Goal: Check status: Check status

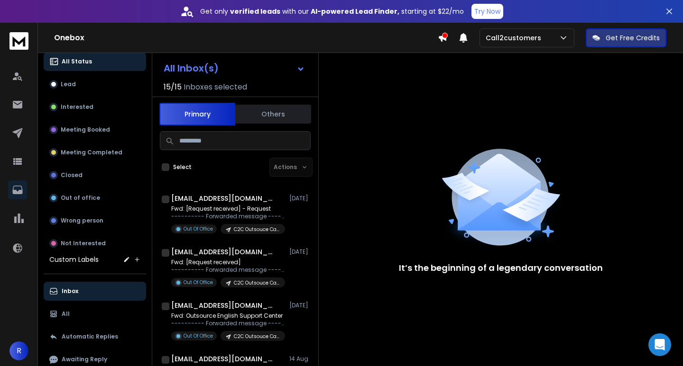
scroll to position [95, 0]
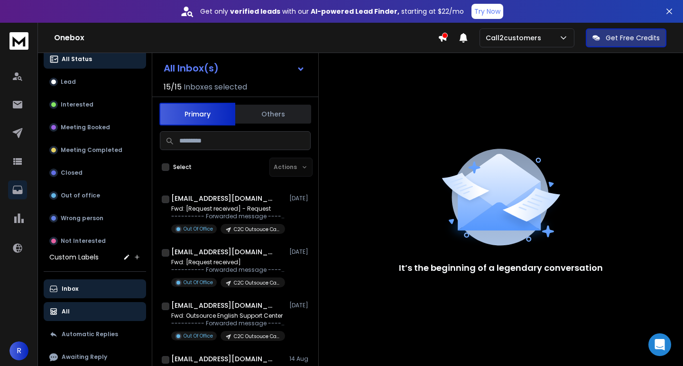
click at [83, 306] on button "All" at bounding box center [95, 311] width 102 height 19
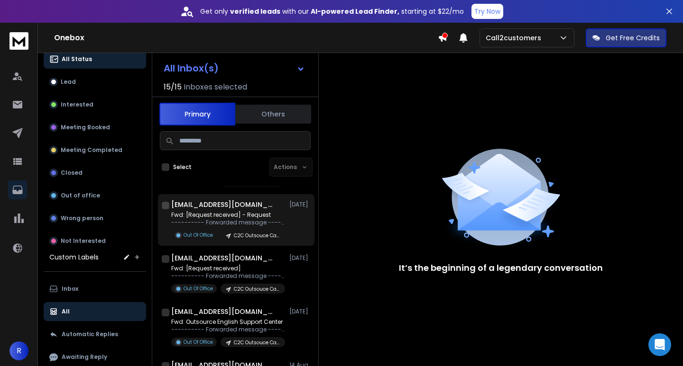
scroll to position [0, 0]
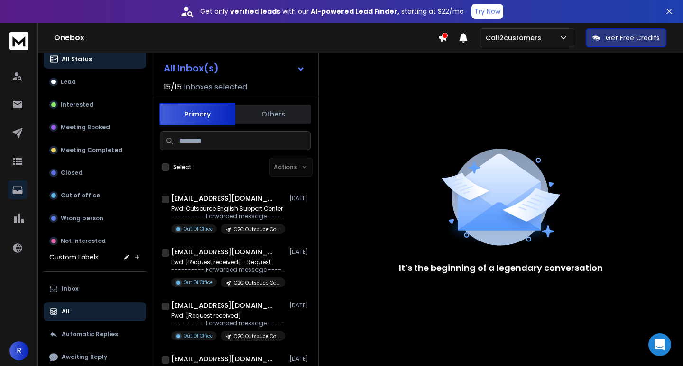
click at [669, 11] on icon at bounding box center [669, 12] width 6 height 6
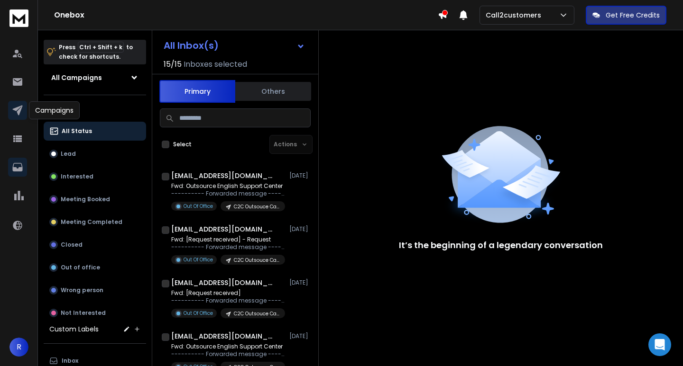
click at [15, 113] on icon at bounding box center [17, 110] width 11 height 11
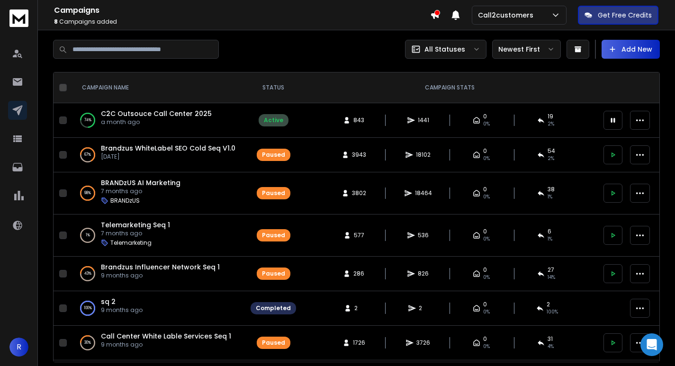
click at [119, 111] on span "C2C Outsouce Call Center 2025" at bounding box center [156, 113] width 111 height 9
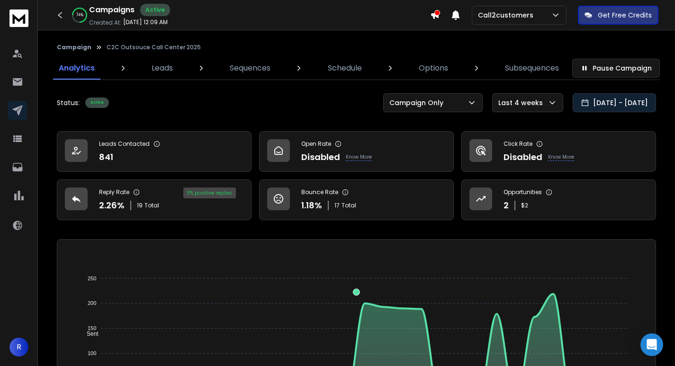
click at [580, 97] on button "[DATE] - [DATE]" at bounding box center [614, 102] width 83 height 19
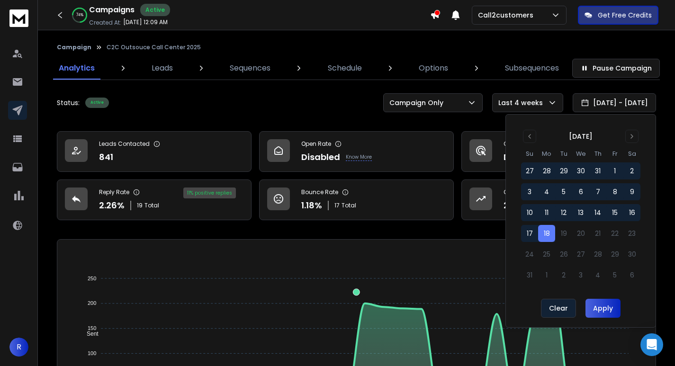
click at [557, 303] on button "Clear" at bounding box center [558, 308] width 35 height 19
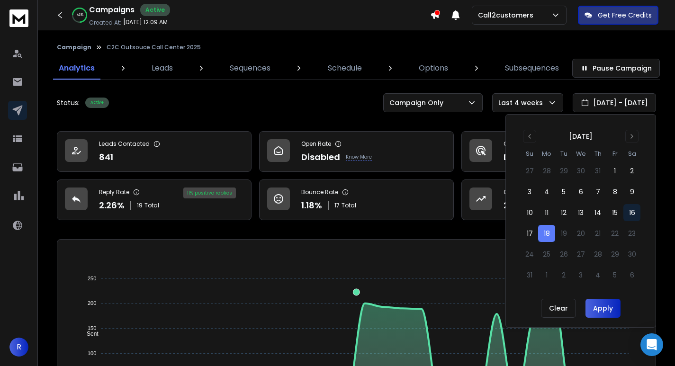
click at [627, 213] on button "16" at bounding box center [632, 212] width 17 height 17
click at [601, 303] on button "Apply" at bounding box center [603, 308] width 35 height 19
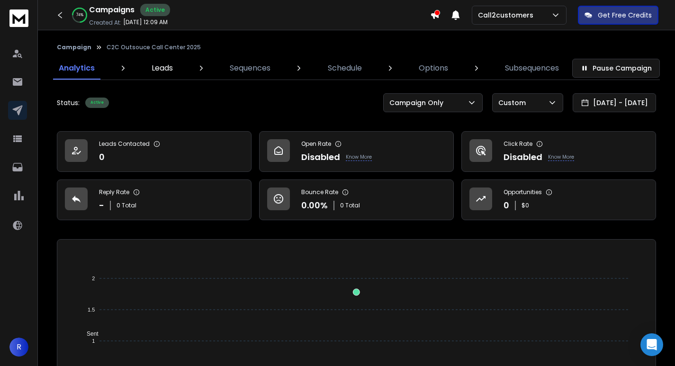
click at [166, 70] on p "Leads" at bounding box center [162, 68] width 21 height 11
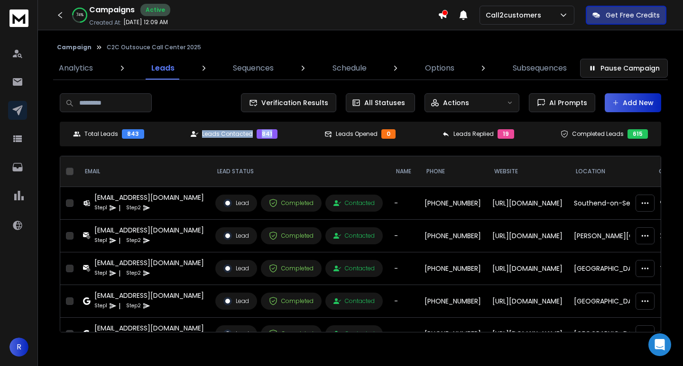
drag, startPoint x: 189, startPoint y: 130, endPoint x: 284, endPoint y: 130, distance: 95.3
click at [284, 130] on div "Total Leads 843 Leads Contacted 841 Leads Opened 0 Leads Replied 19 Completed L…" at bounding box center [360, 134] width 601 height 25
drag, startPoint x: 284, startPoint y: 130, endPoint x: 88, endPoint y: 128, distance: 196.7
click at [88, 128] on div "Total Leads 843 Leads Contacted 841 Leads Opened 0 Leads Replied 19 Completed L…" at bounding box center [360, 134] width 601 height 25
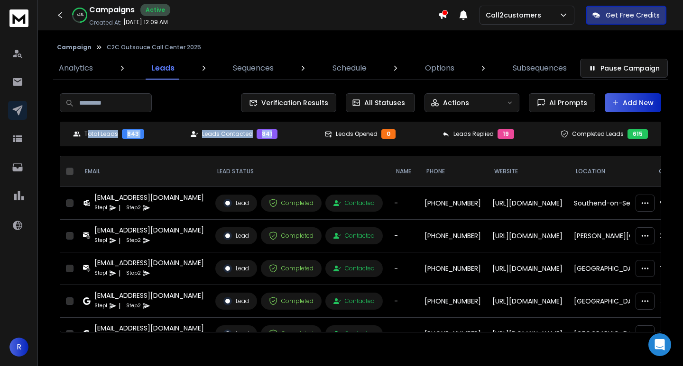
click at [156, 128] on div "Total Leads 843 Leads Contacted 841 Leads Opened 0 Leads Replied 19 Completed L…" at bounding box center [360, 134] width 601 height 25
